Goal: Communication & Community: Answer question/provide support

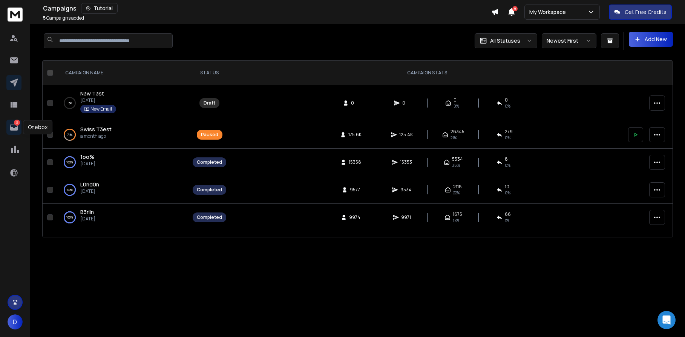
click at [16, 126] on p "3" at bounding box center [17, 123] width 6 height 6
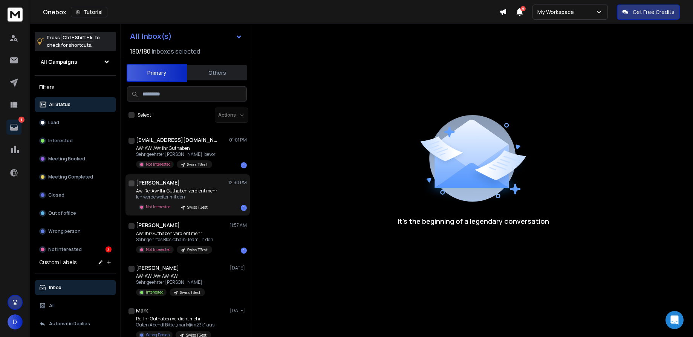
click at [168, 190] on p "Aw: Re: Aw: Ihr Guthaben verdient mehr" at bounding box center [176, 191] width 81 height 6
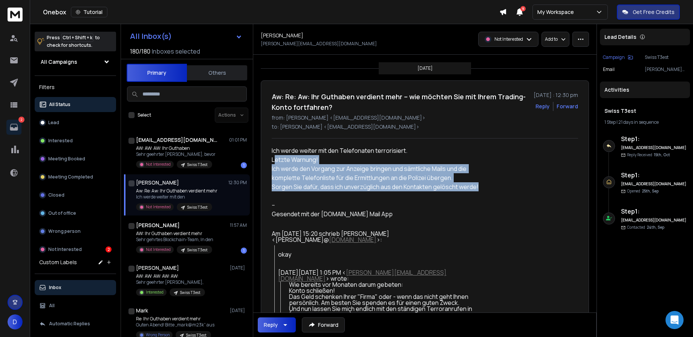
drag, startPoint x: 274, startPoint y: 158, endPoint x: 485, endPoint y: 187, distance: 213.4
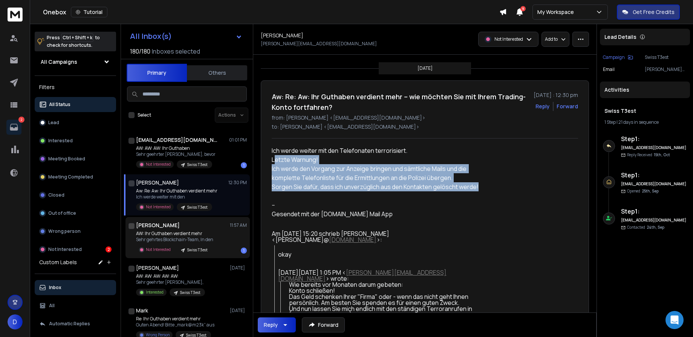
click at [194, 231] on p "AW: Ihr Guthaben verdient mehr" at bounding box center [174, 233] width 77 height 6
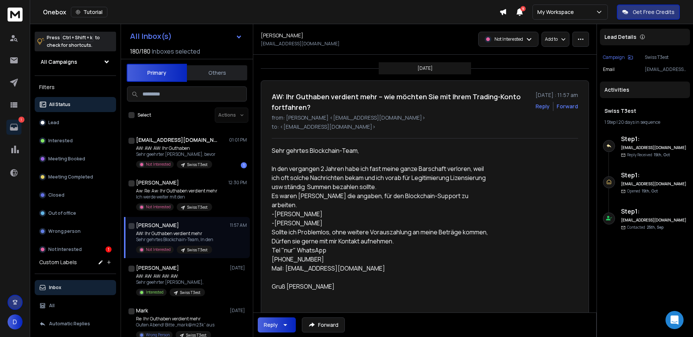
drag, startPoint x: 268, startPoint y: 147, endPoint x: 356, endPoint y: 273, distance: 153.1
click at [356, 273] on div "AW: Ihr Guthaben verdient mehr – wie möchten Sie mit Ihrem Trading-Konto fortfa…" at bounding box center [425, 265] width 328 height 371
copy div "Sehr gehrtes Blockchain-Team, In den vergangen 2 Jahren habe ich fast meine gan…"
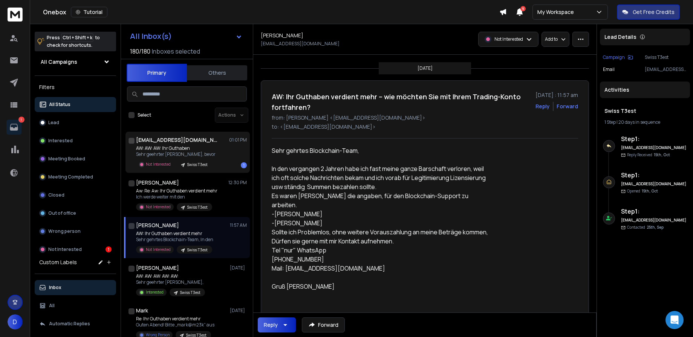
click at [139, 164] on span at bounding box center [141, 164] width 5 height 5
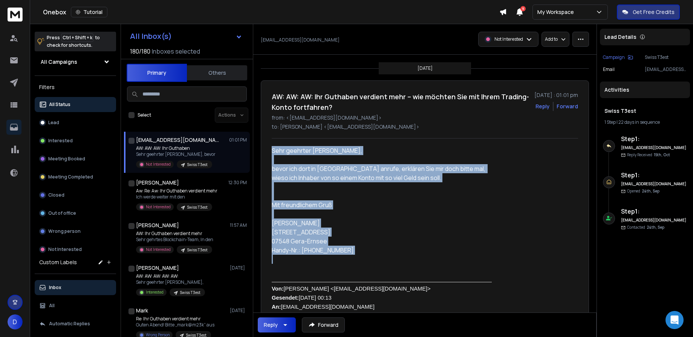
drag, startPoint x: 267, startPoint y: 139, endPoint x: 365, endPoint y: 257, distance: 153.2
copy div "Sehr geehrter Herr [PERSON_NAME], bevor ich dort in [GEOGRAPHIC_DATA] anrufe, e…"
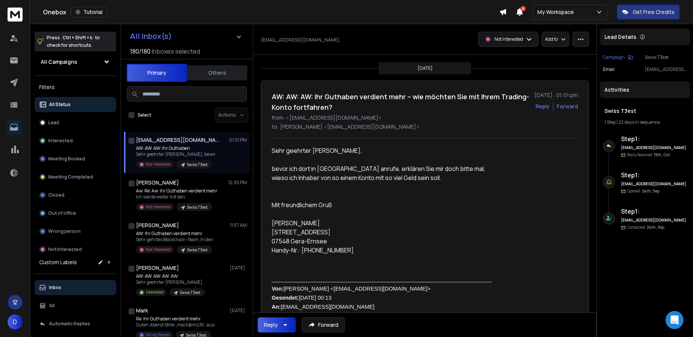
click at [208, 84] on div at bounding box center [187, 92] width 126 height 18
drag, startPoint x: 355, startPoint y: 245, endPoint x: 305, endPoint y: 248, distance: 50.2
click at [305, 248] on p "Handy-Nr.: [PHONE_NUMBER]" at bounding box center [382, 249] width 220 height 9
click at [187, 69] on button "Others" at bounding box center [217, 72] width 60 height 17
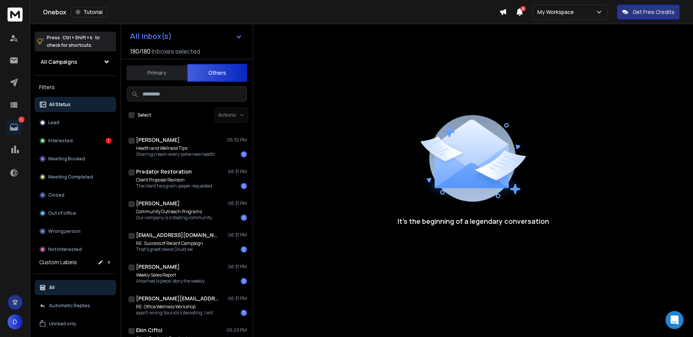
click at [151, 60] on div "All Inbox(s) 180 / 180 Inboxes selected Primary Others Select Actions [PERSON_N…" at bounding box center [187, 192] width 132 height 337
click at [153, 68] on button "Primary" at bounding box center [157, 72] width 60 height 17
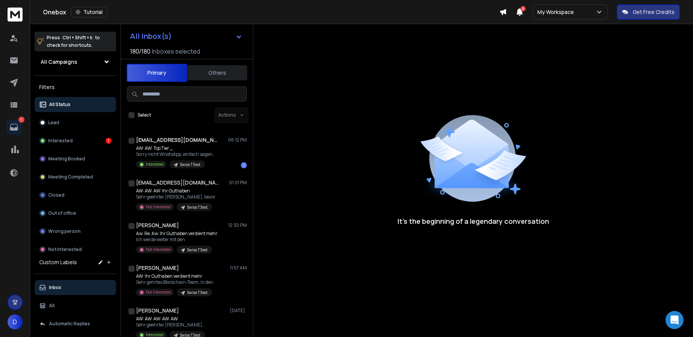
click at [457, 55] on div "It’s the beginning of a legendary conversation" at bounding box center [473, 167] width 440 height 286
click at [214, 67] on button "Others" at bounding box center [217, 72] width 60 height 17
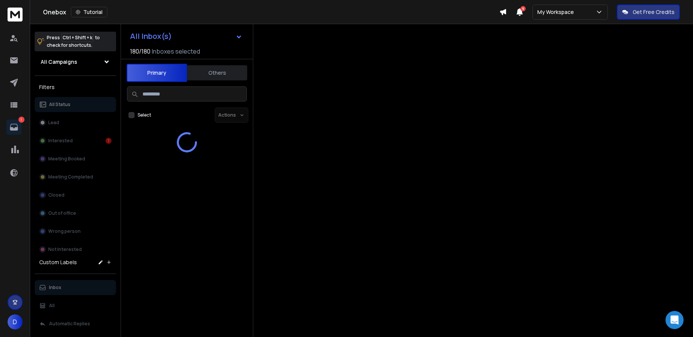
click at [174, 72] on button "Primary" at bounding box center [157, 73] width 60 height 18
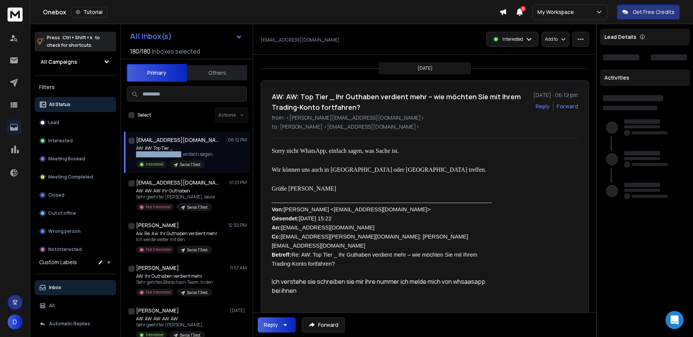
click at [181, 152] on p "Sorry nicht WhatsApp, einfach sagen," at bounding box center [175, 154] width 78 height 6
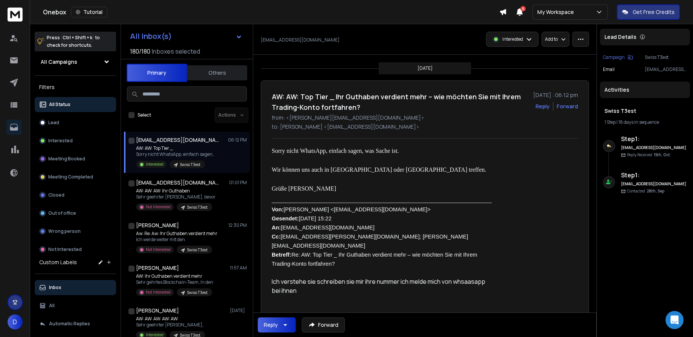
scroll to position [57, 0]
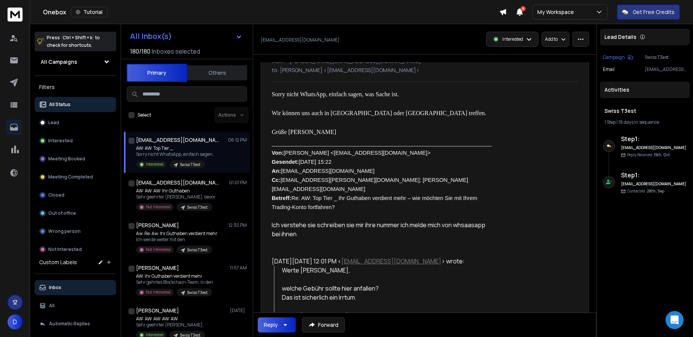
click at [311, 220] on p "Ich verstehe sie schreiben sie mir ihre nummer ich melde mich von whsaasapp bei…" at bounding box center [382, 229] width 220 height 18
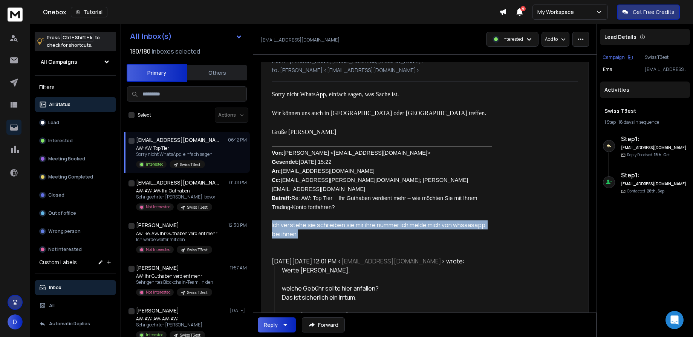
drag, startPoint x: 178, startPoint y: 90, endPoint x: 311, endPoint y: 213, distance: 180.3
click at [311, 220] on p "Ich verstehe sie schreiben sie mir ihre nummer ich melde mich von whsaasapp bei…" at bounding box center [382, 229] width 220 height 18
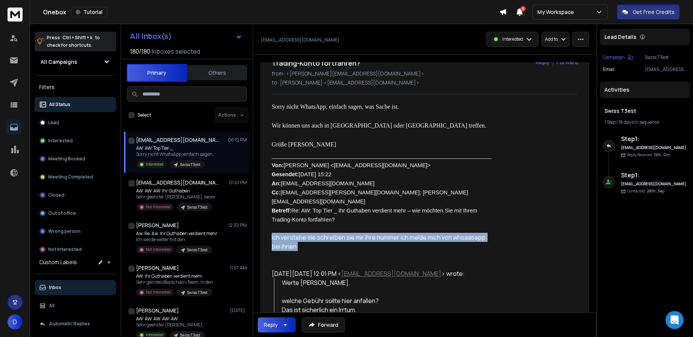
scroll to position [0, 0]
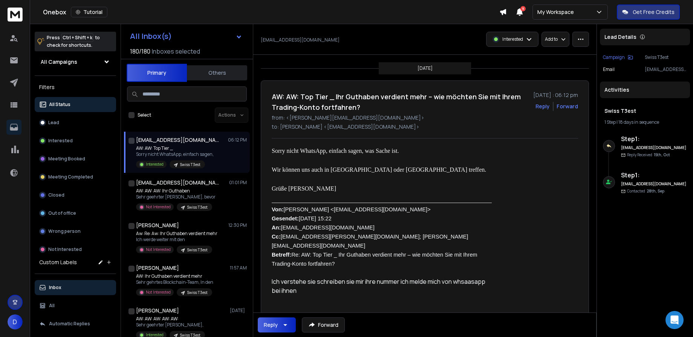
click at [328, 167] on span "Wir können uns auch in [GEOGRAPHIC_DATA] oder [GEOGRAPHIC_DATA] treffen." at bounding box center [379, 169] width 215 height 6
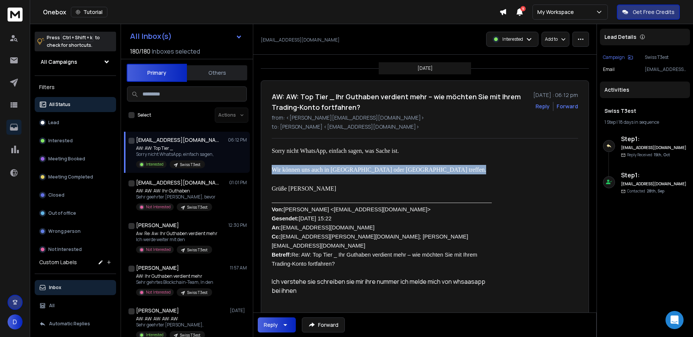
click at [328, 167] on span "Wir können uns auch in [GEOGRAPHIC_DATA] oder [GEOGRAPHIC_DATA] treffen." at bounding box center [379, 169] width 215 height 6
drag, startPoint x: 328, startPoint y: 167, endPoint x: 345, endPoint y: 188, distance: 26.8
click at [328, 167] on span "Wir können uns auch in [GEOGRAPHIC_DATA] oder [GEOGRAPHIC_DATA] treffen." at bounding box center [379, 169] width 215 height 6
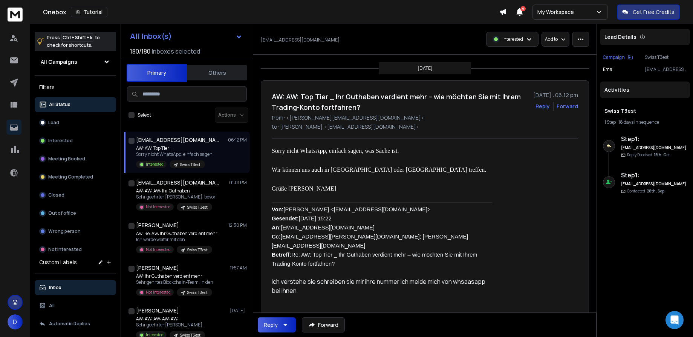
click at [346, 188] on p "Grüße [PERSON_NAME]" at bounding box center [382, 188] width 220 height 9
click at [272, 323] on div "Reply" at bounding box center [271, 325] width 14 height 8
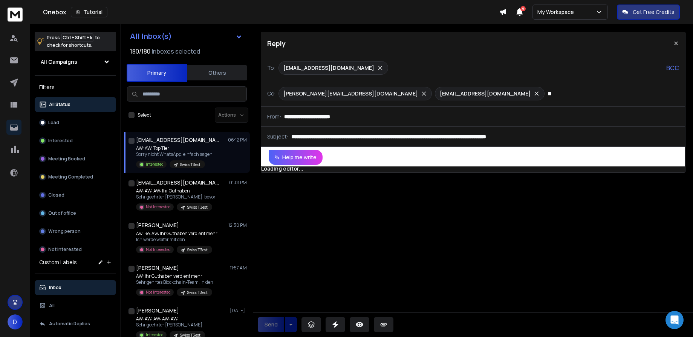
type input "***"
type input "*****"
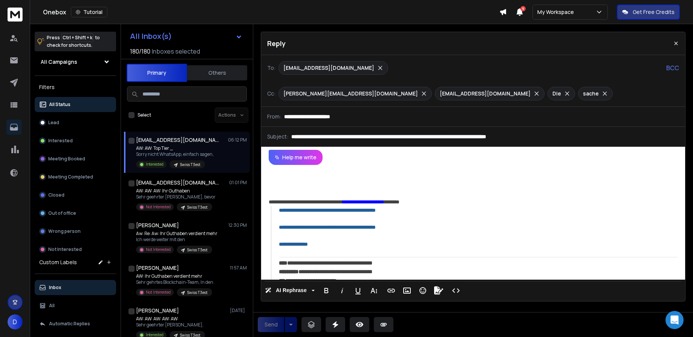
click at [564, 93] on icon at bounding box center [567, 93] width 6 height 6
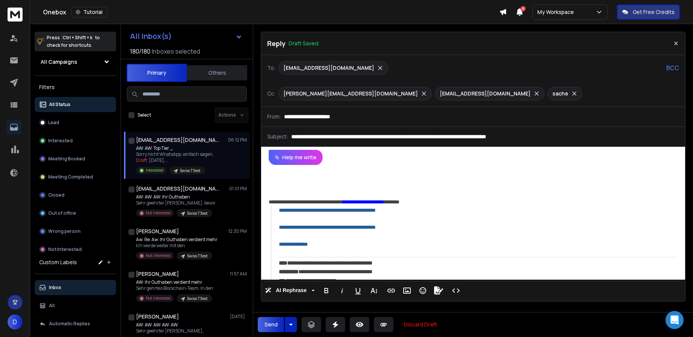
click at [573, 92] on icon at bounding box center [575, 94] width 4 height 4
click at [347, 153] on div "Help me write" at bounding box center [473, 157] width 424 height 20
click at [349, 170] on div "**********" at bounding box center [473, 222] width 424 height 115
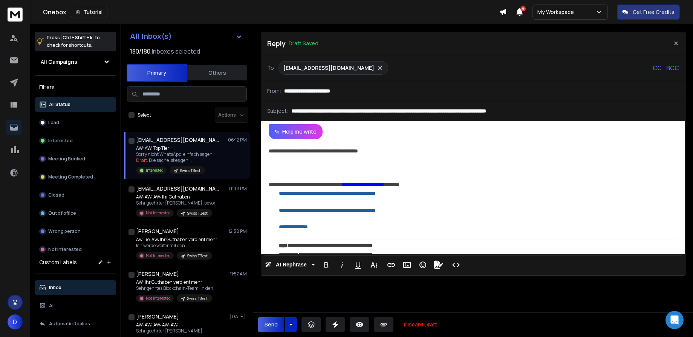
click at [280, 317] on button "Send" at bounding box center [271, 324] width 26 height 15
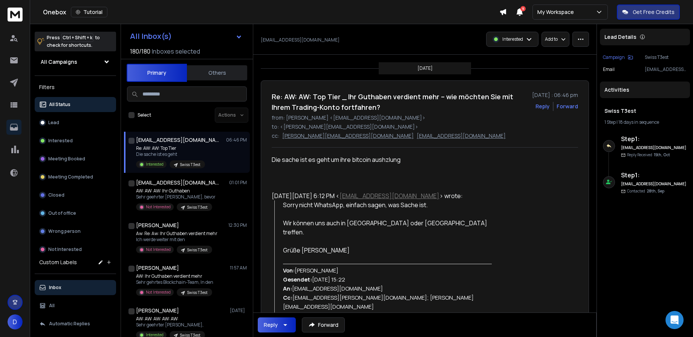
click at [211, 58] on div "All Inbox(s) 180 / 180 Inboxes selected Primary Others Select Actions [EMAIL_AD…" at bounding box center [187, 192] width 132 height 337
click at [218, 78] on button "Others" at bounding box center [217, 72] width 60 height 17
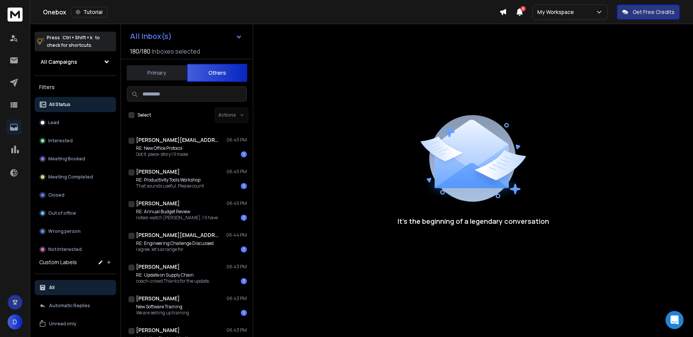
drag, startPoint x: 160, startPoint y: 49, endPoint x: 165, endPoint y: 61, distance: 13.0
click at [160, 49] on h3 "Inboxes selected" at bounding box center [176, 51] width 48 height 9
click at [166, 66] on button "Primary" at bounding box center [157, 72] width 60 height 17
